Goal: Task Accomplishment & Management: Manage account settings

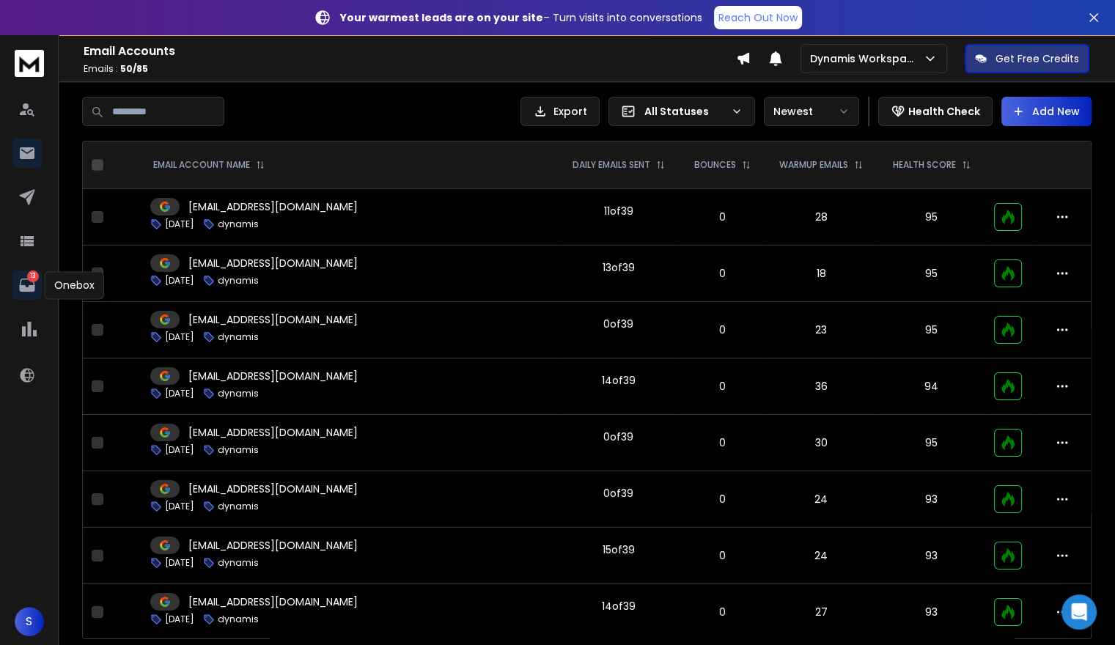
click at [30, 281] on p "13" at bounding box center [33, 276] width 12 height 12
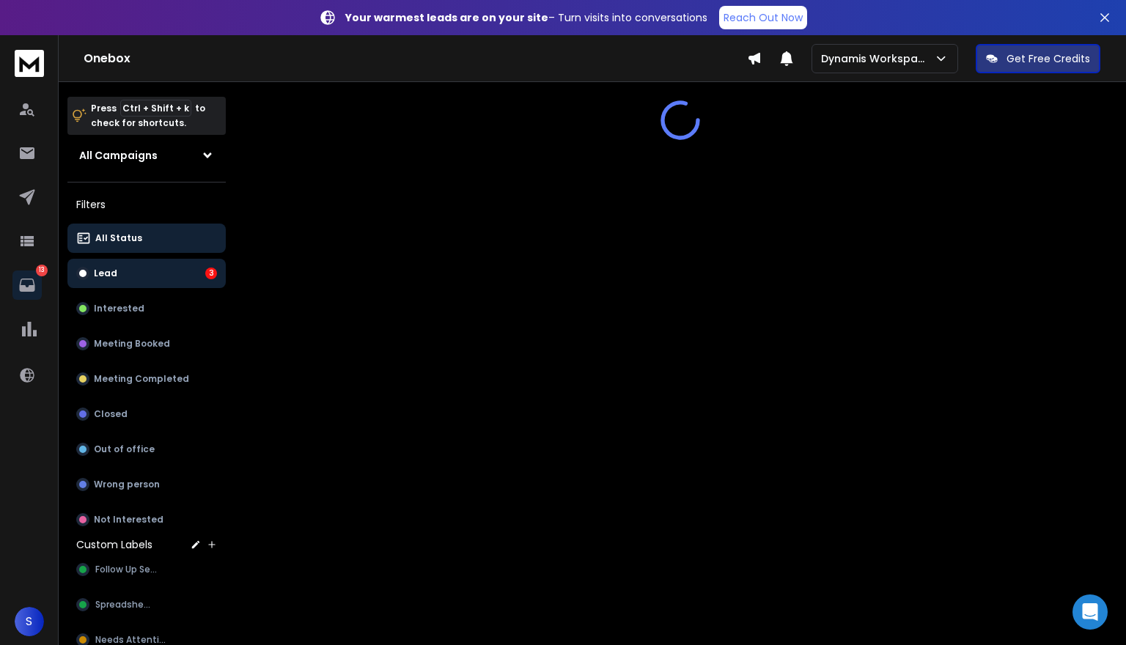
click at [146, 274] on button "Lead 3" at bounding box center [146, 273] width 158 height 29
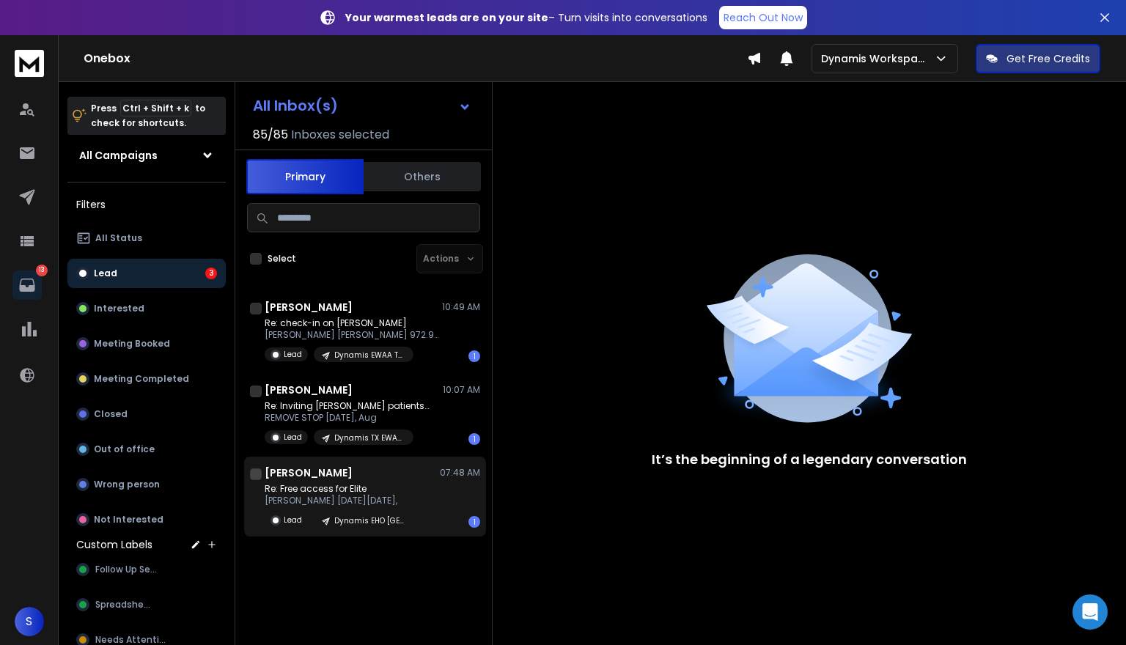
click at [320, 503] on p "Yates On Tue, Aug 12," at bounding box center [339, 501] width 149 height 12
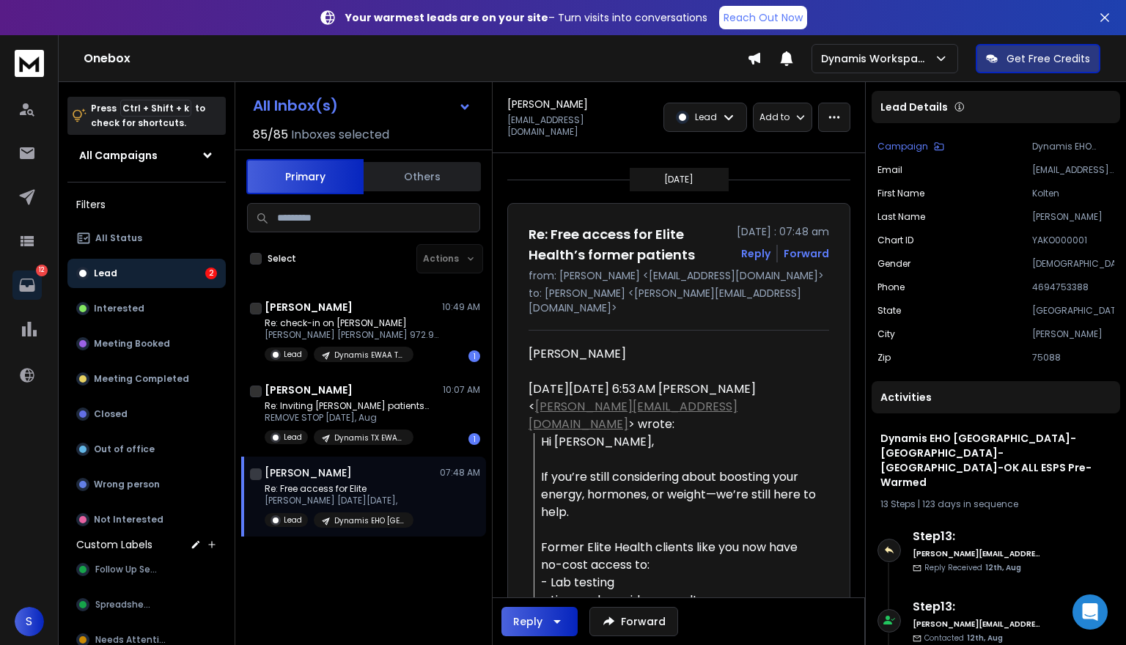
click at [1044, 218] on p "Yates" at bounding box center [1073, 217] width 82 height 12
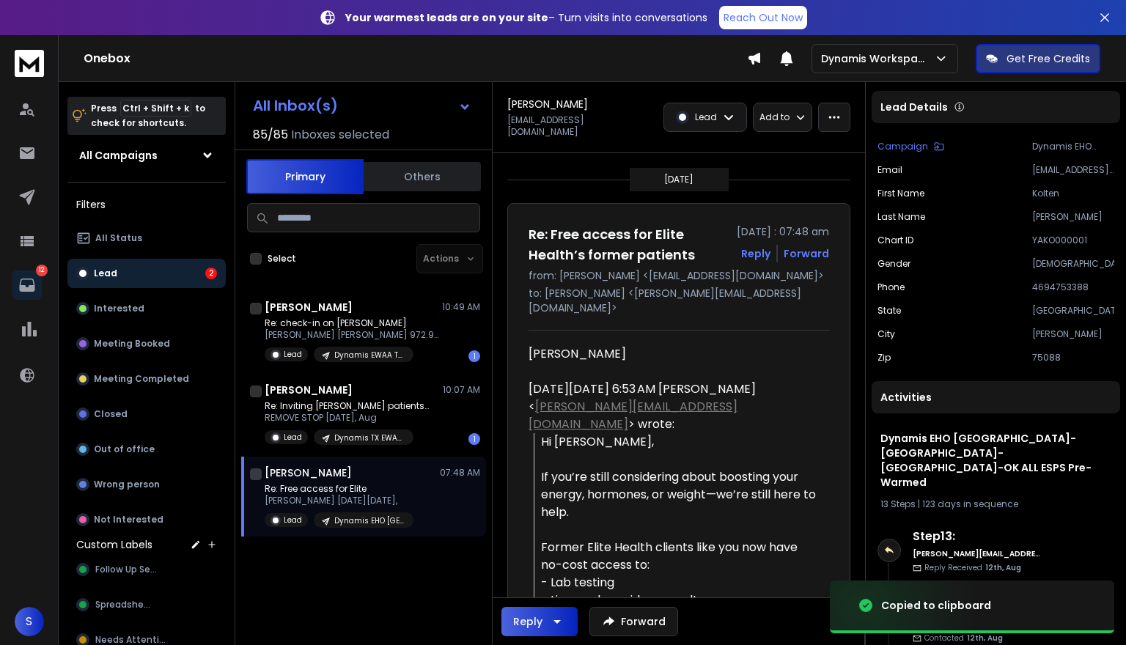
click at [1037, 194] on p "Kolten" at bounding box center [1073, 194] width 82 height 12
click at [1067, 286] on p "4694753388" at bounding box center [1073, 287] width 82 height 12
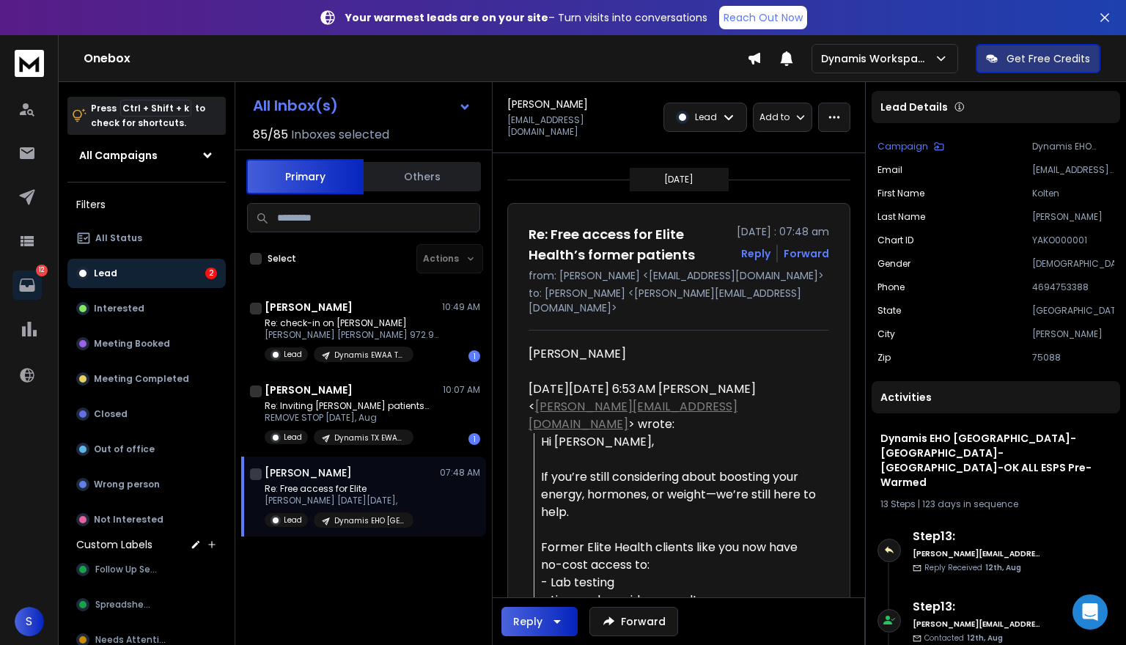
click at [746, 103] on div "Lead" at bounding box center [705, 117] width 82 height 28
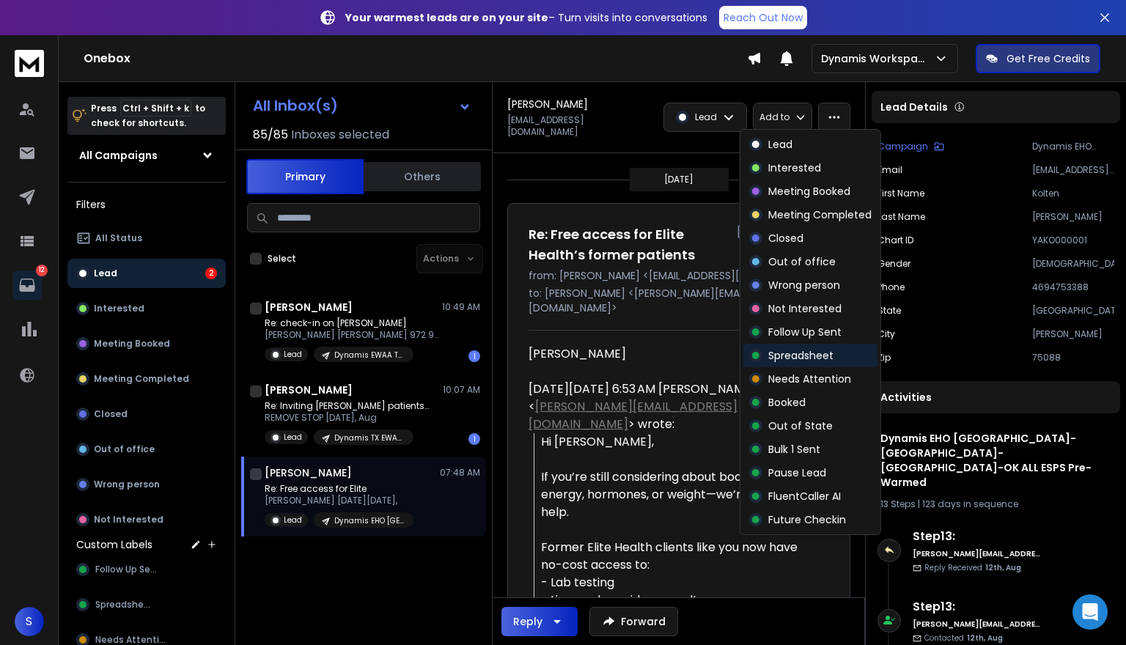
click at [786, 358] on p "Spreadsheet" at bounding box center [800, 355] width 65 height 15
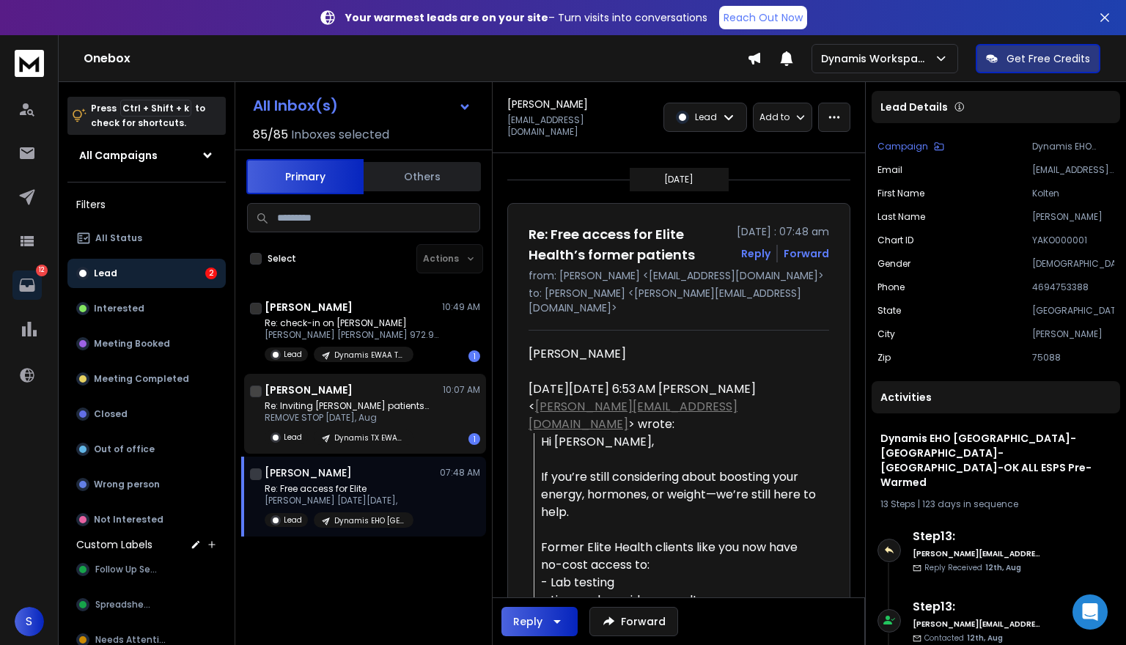
click at [324, 393] on h1 "Michael Gonzalez" at bounding box center [309, 390] width 88 height 15
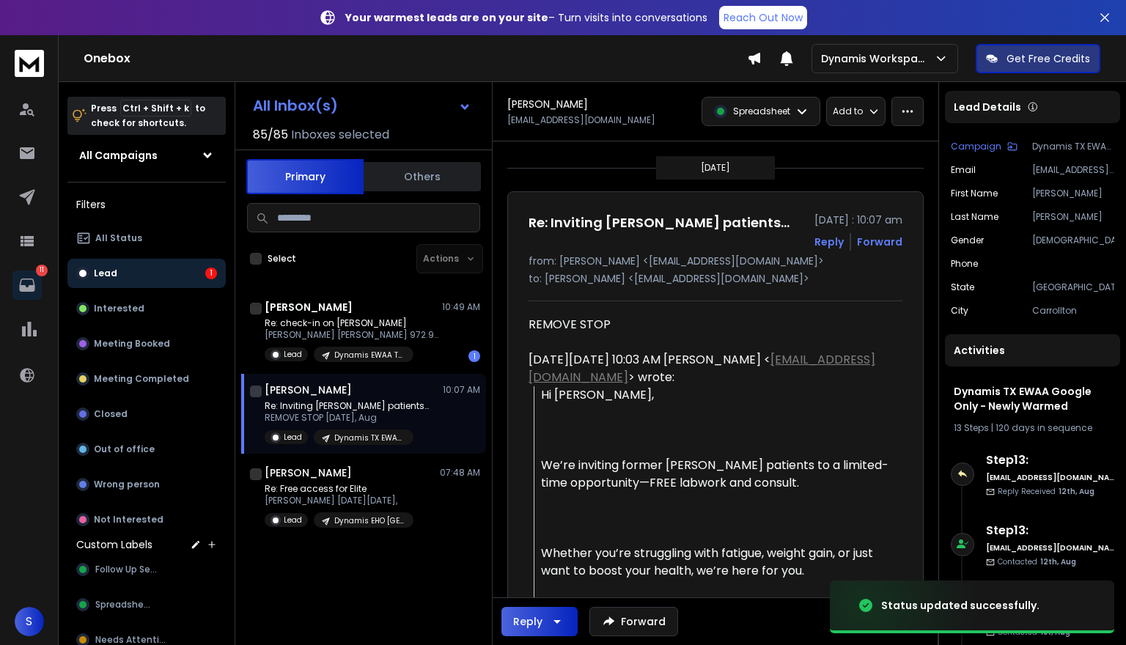
click at [899, 108] on button "button" at bounding box center [907, 111] width 32 height 29
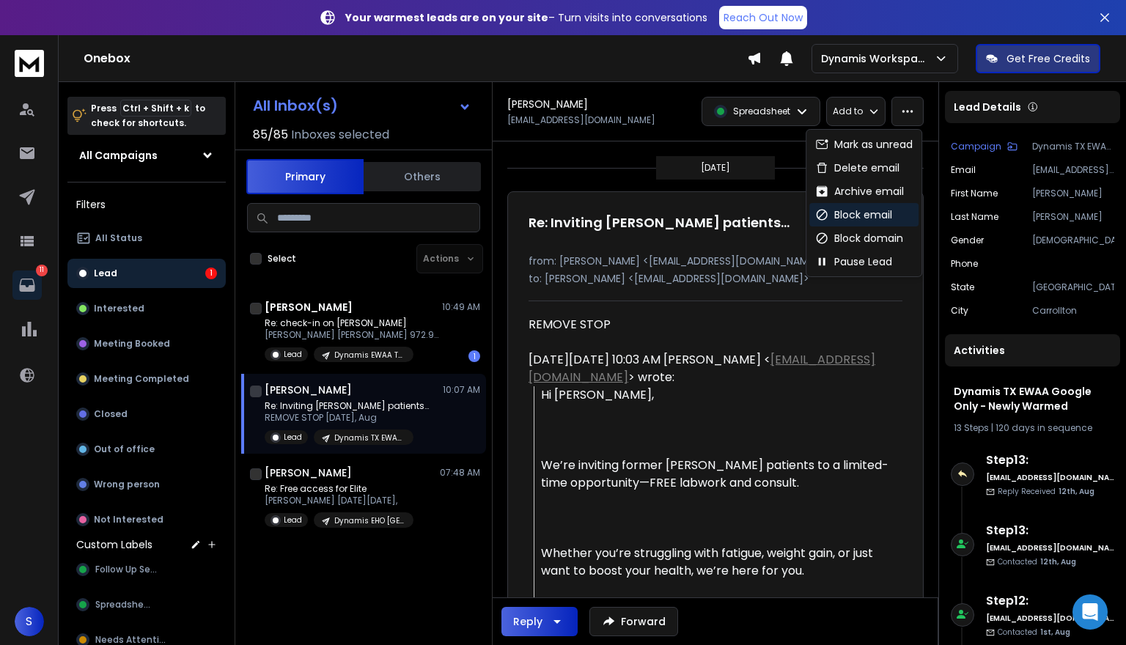
click at [869, 216] on div "Block email" at bounding box center [853, 214] width 77 height 15
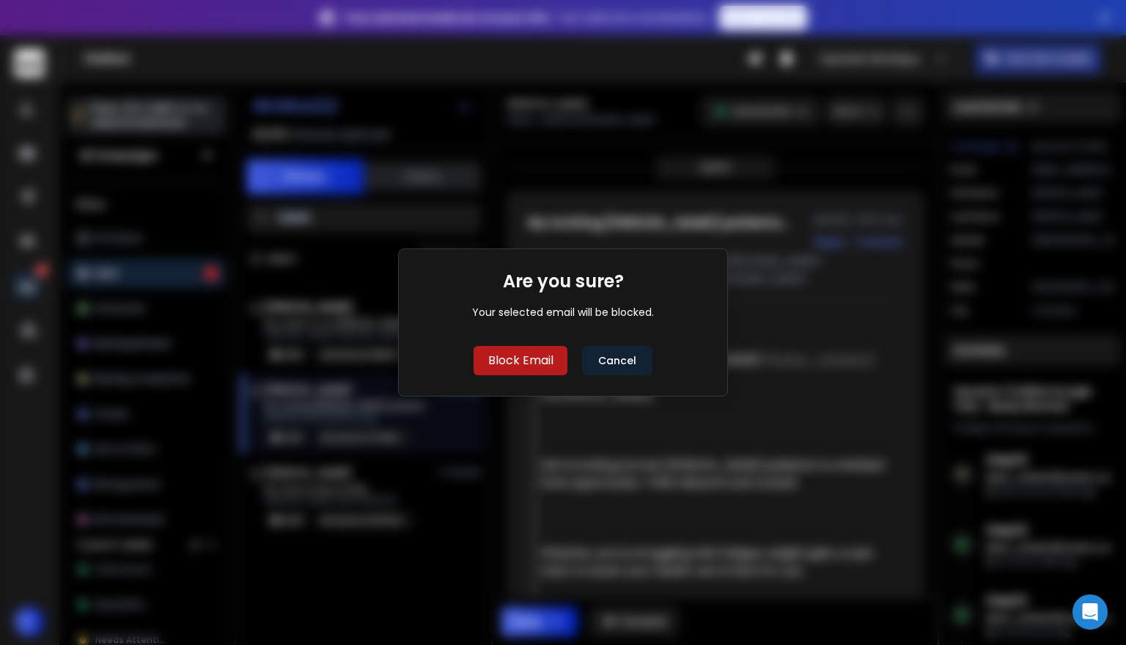
click at [524, 364] on button "Block Email" at bounding box center [521, 360] width 94 height 29
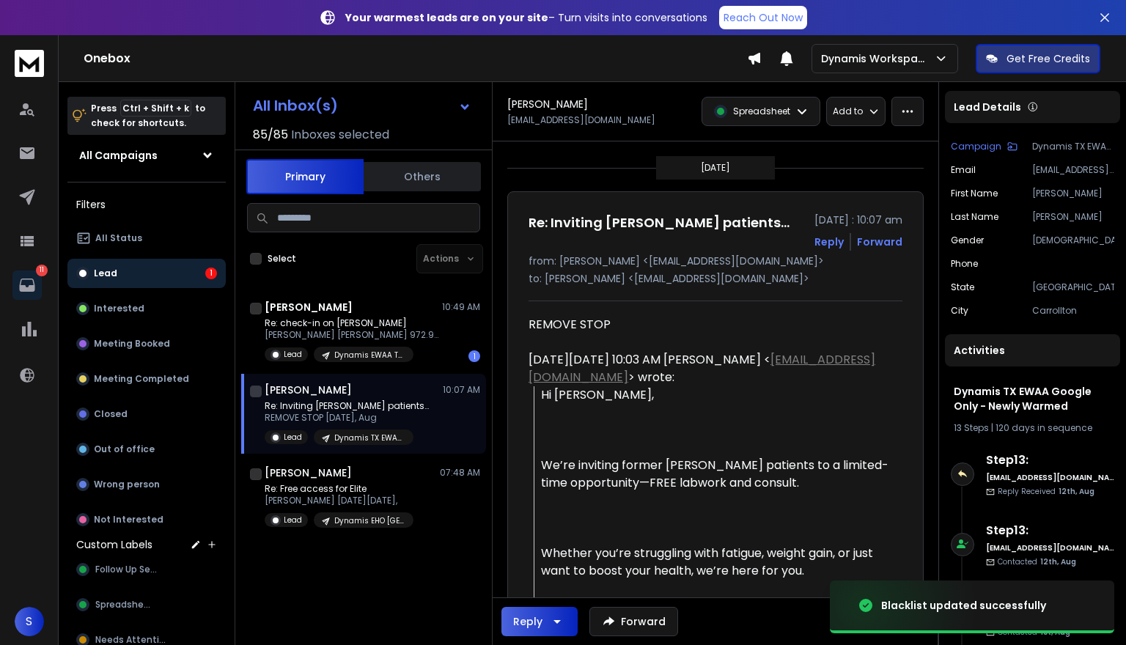
click at [909, 111] on icon "button" at bounding box center [907, 111] width 13 height 13
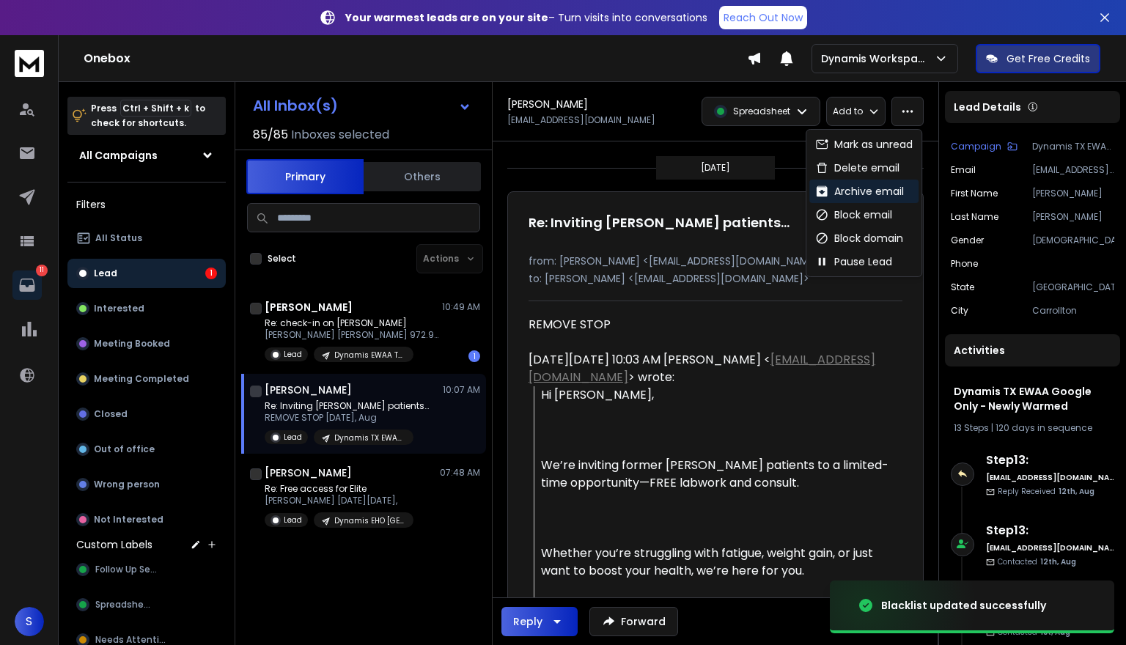
click at [885, 188] on div "Archive email" at bounding box center [859, 191] width 89 height 15
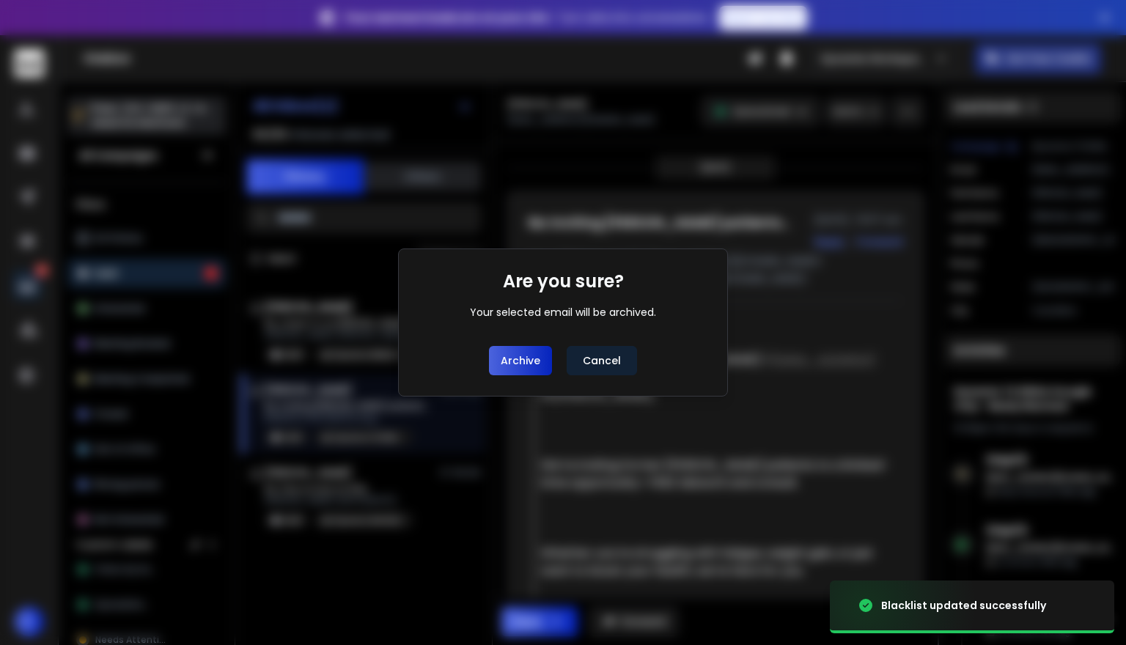
click at [503, 364] on p "archive" at bounding box center [521, 360] width 40 height 15
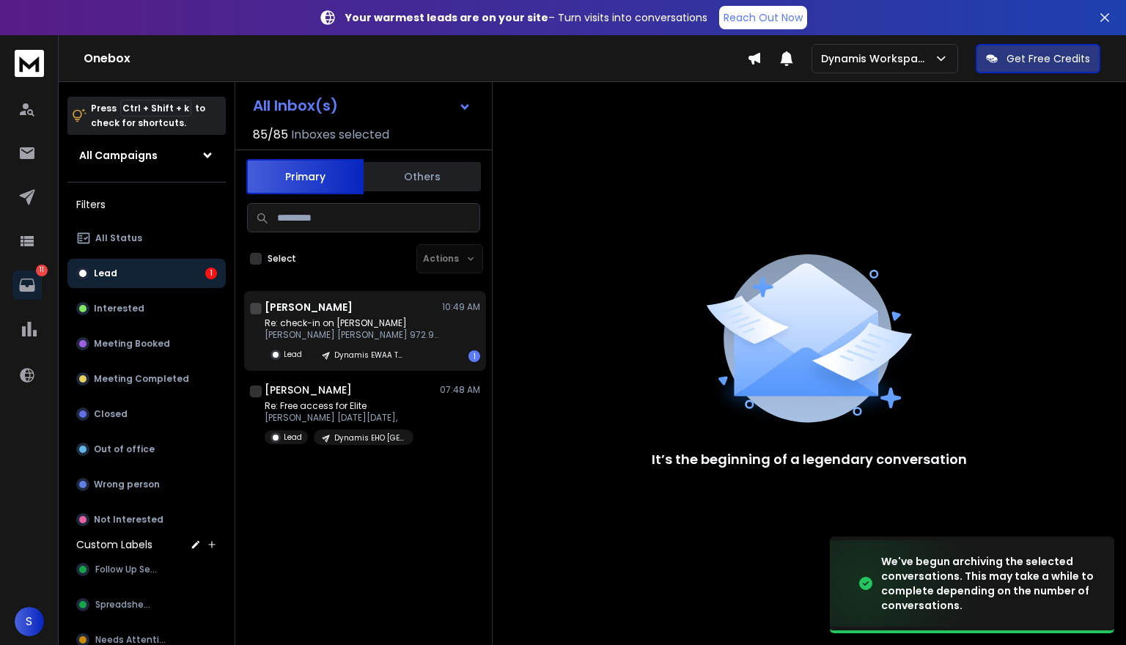
click at [350, 331] on p "Payne Ryan Payne 972.904.0357 >" at bounding box center [353, 335] width 176 height 12
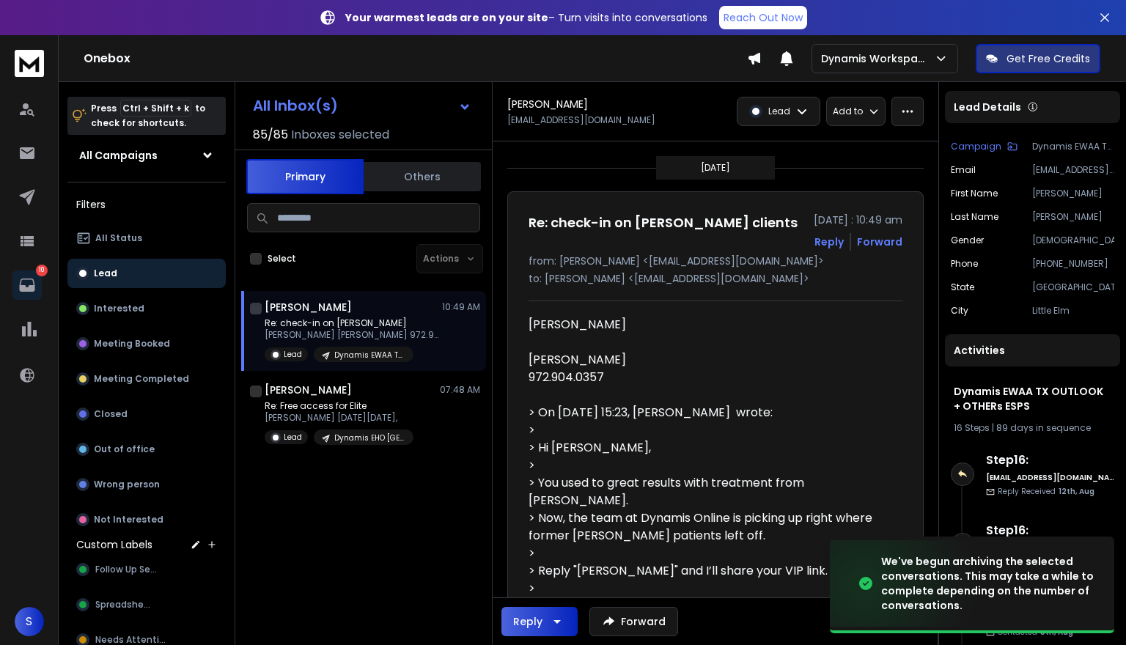
click at [1041, 216] on p "Payne" at bounding box center [1073, 217] width 82 height 12
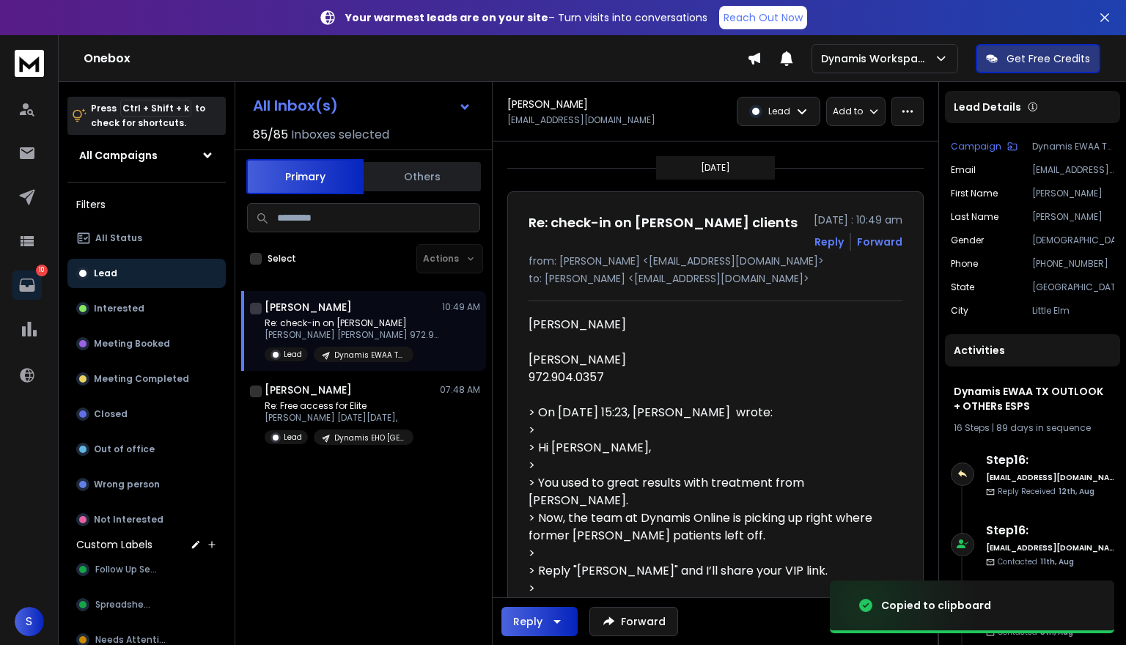
click at [1032, 194] on p "Ryan" at bounding box center [1073, 194] width 82 height 12
click at [1065, 258] on p "(972) 904-0357" at bounding box center [1073, 264] width 82 height 12
